Goal: Find specific page/section: Find specific page/section

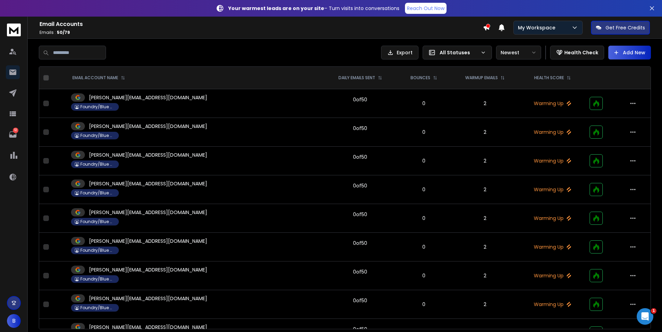
click at [560, 26] on div "My Workspace" at bounding box center [548, 27] width 60 height 7
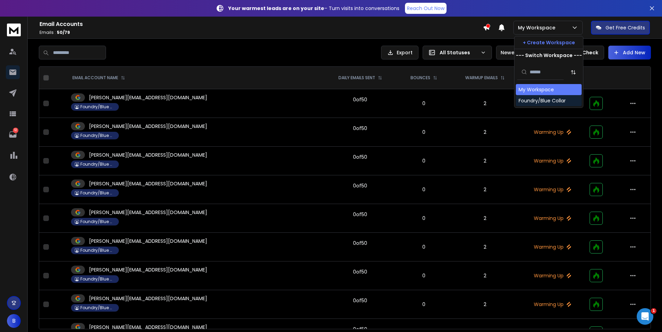
click at [548, 101] on div "Foundry/Blue Collar" at bounding box center [541, 100] width 47 height 7
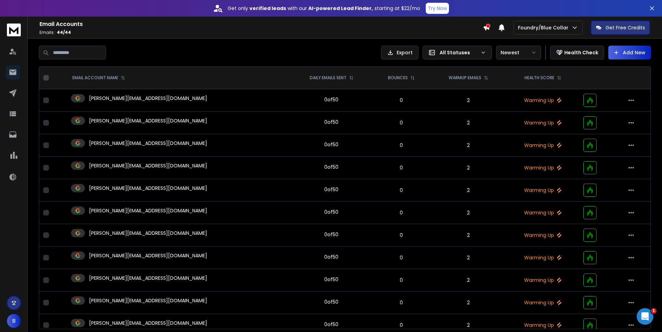
click at [159, 98] on p "[PERSON_NAME][EMAIL_ADDRESS][DOMAIN_NAME]" at bounding box center [148, 98] width 118 height 7
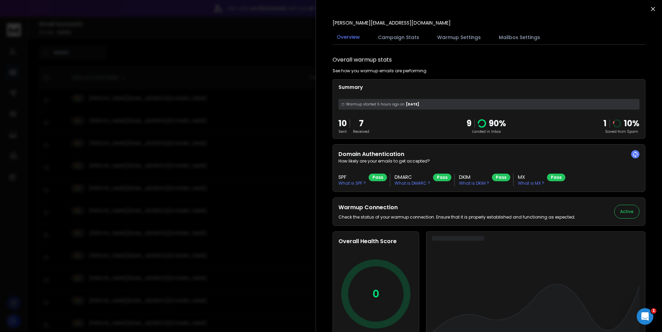
click at [649, 12] on icon "button" at bounding box center [652, 9] width 7 height 7
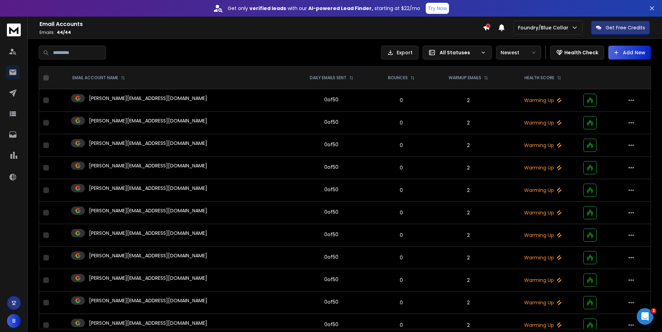
click at [201, 138] on td "[PERSON_NAME][EMAIL_ADDRESS][DOMAIN_NAME]" at bounding box center [178, 145] width 223 height 23
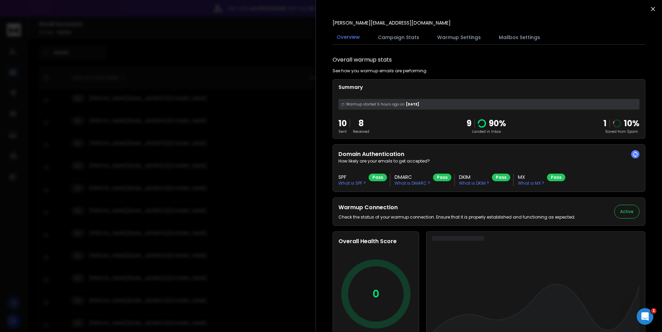
click at [654, 9] on icon "button" at bounding box center [652, 9] width 7 height 7
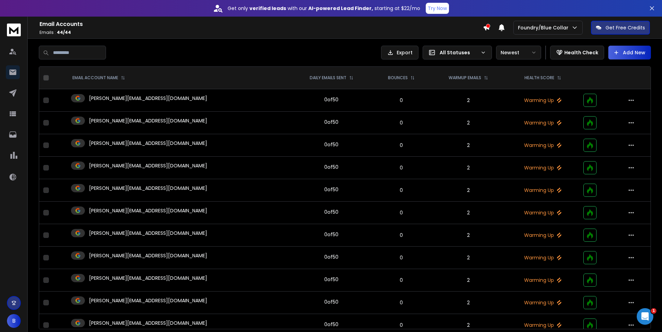
click at [152, 269] on td "[PERSON_NAME][EMAIL_ADDRESS][DOMAIN_NAME]" at bounding box center [178, 258] width 223 height 23
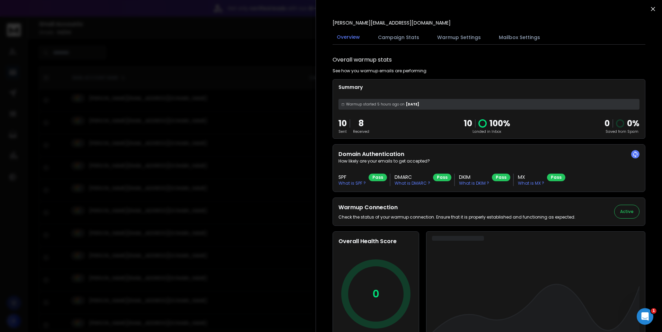
click at [651, 9] on icon "button" at bounding box center [652, 8] width 3 height 3
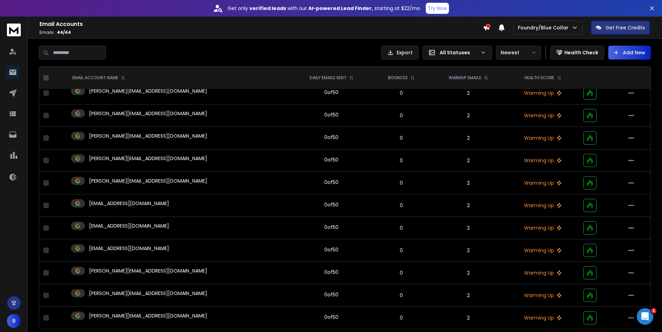
scroll to position [110, 0]
